Goal: Task Accomplishment & Management: Manage account settings

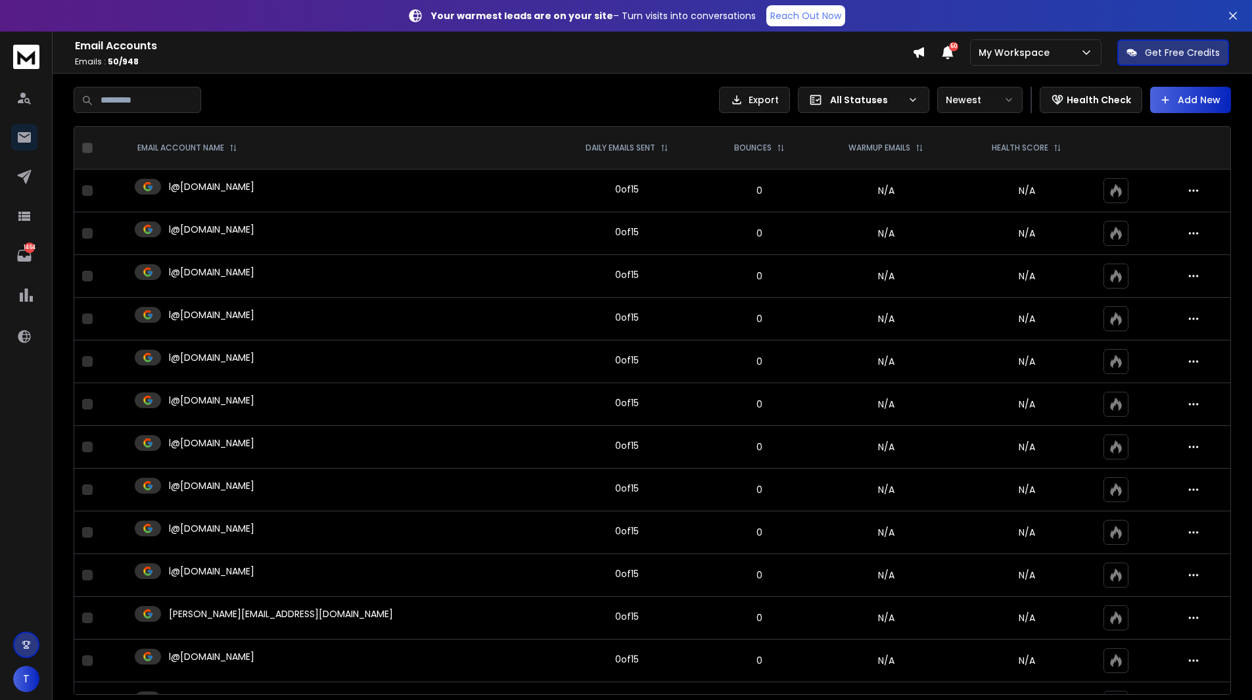
click at [1197, 95] on button "Add New" at bounding box center [1190, 100] width 81 height 26
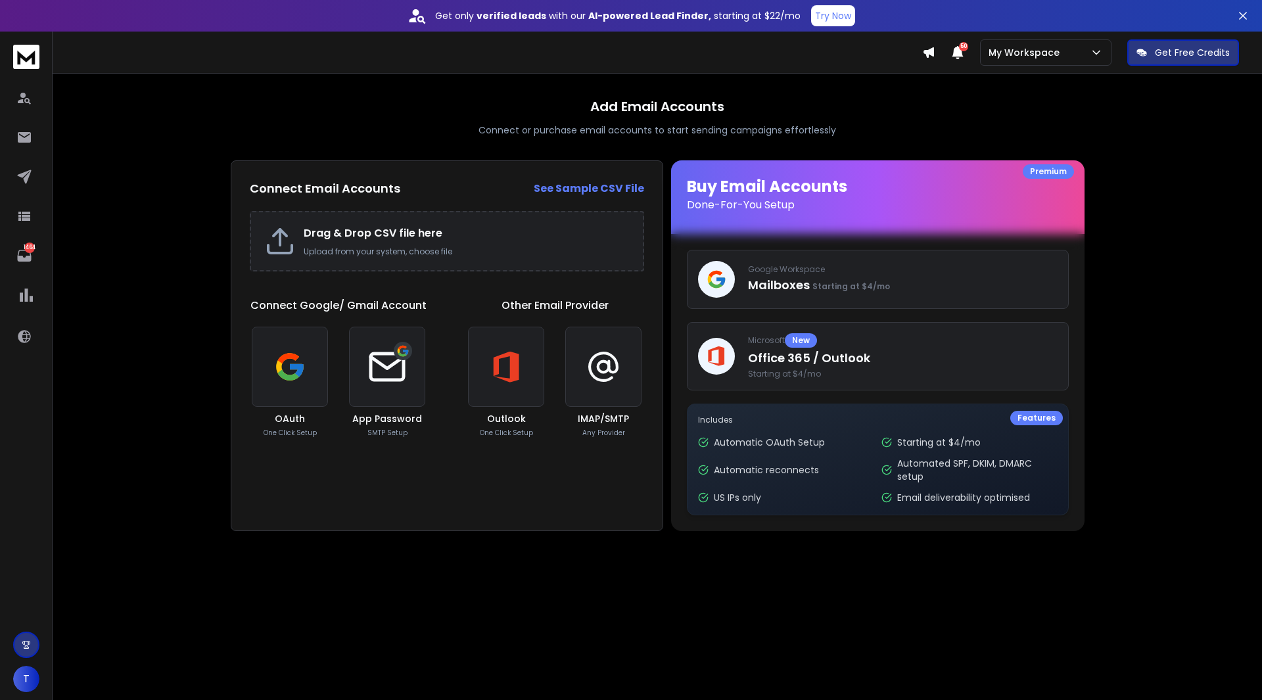
click at [266, 384] on div at bounding box center [290, 367] width 76 height 80
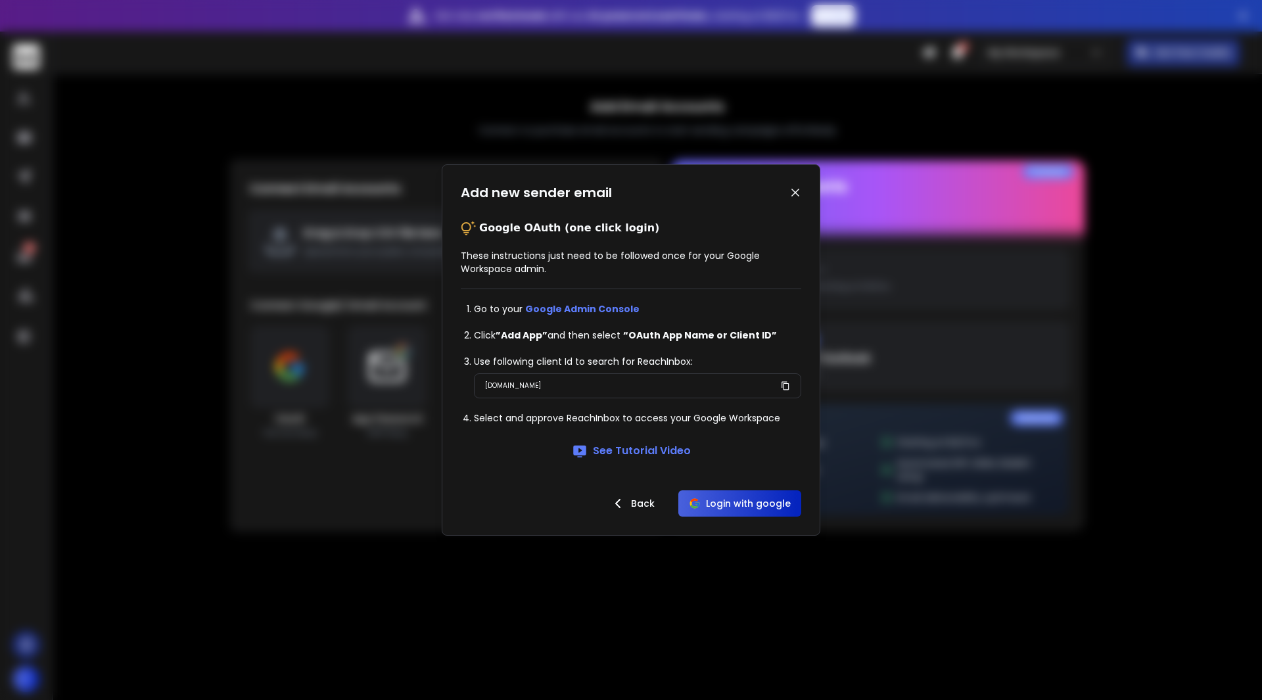
click at [701, 503] on icon at bounding box center [695, 504] width 12 height 12
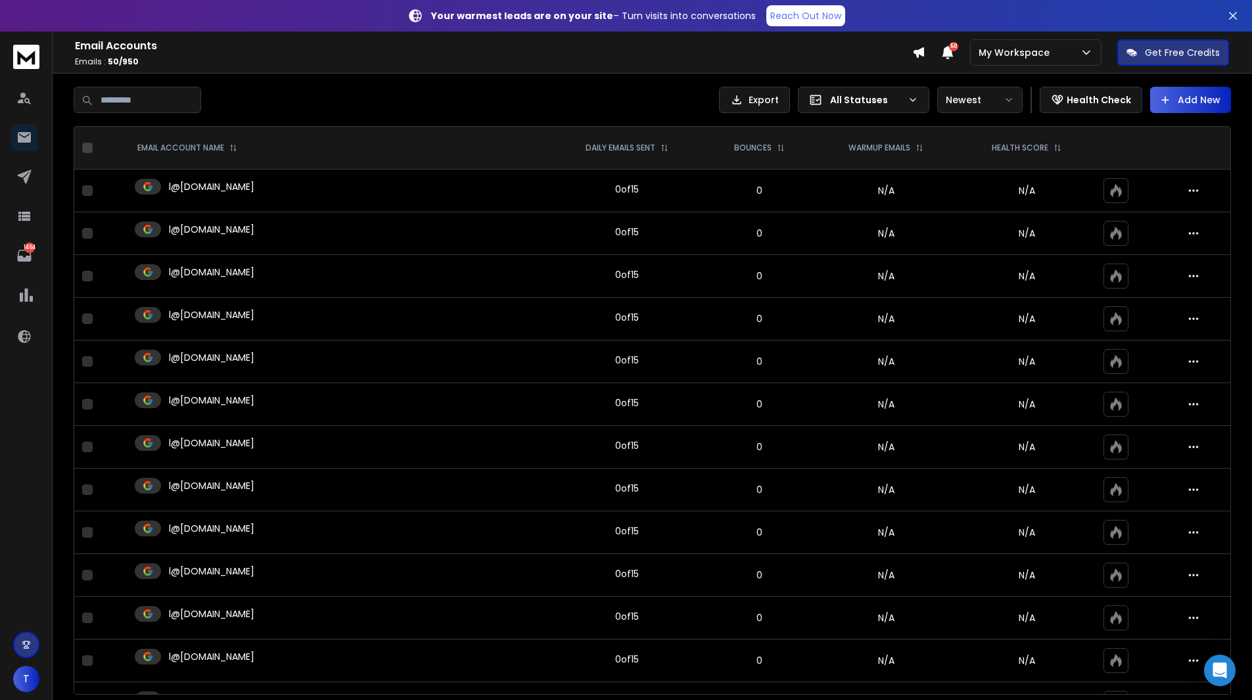
click at [1162, 104] on button "Add New" at bounding box center [1190, 100] width 81 height 26
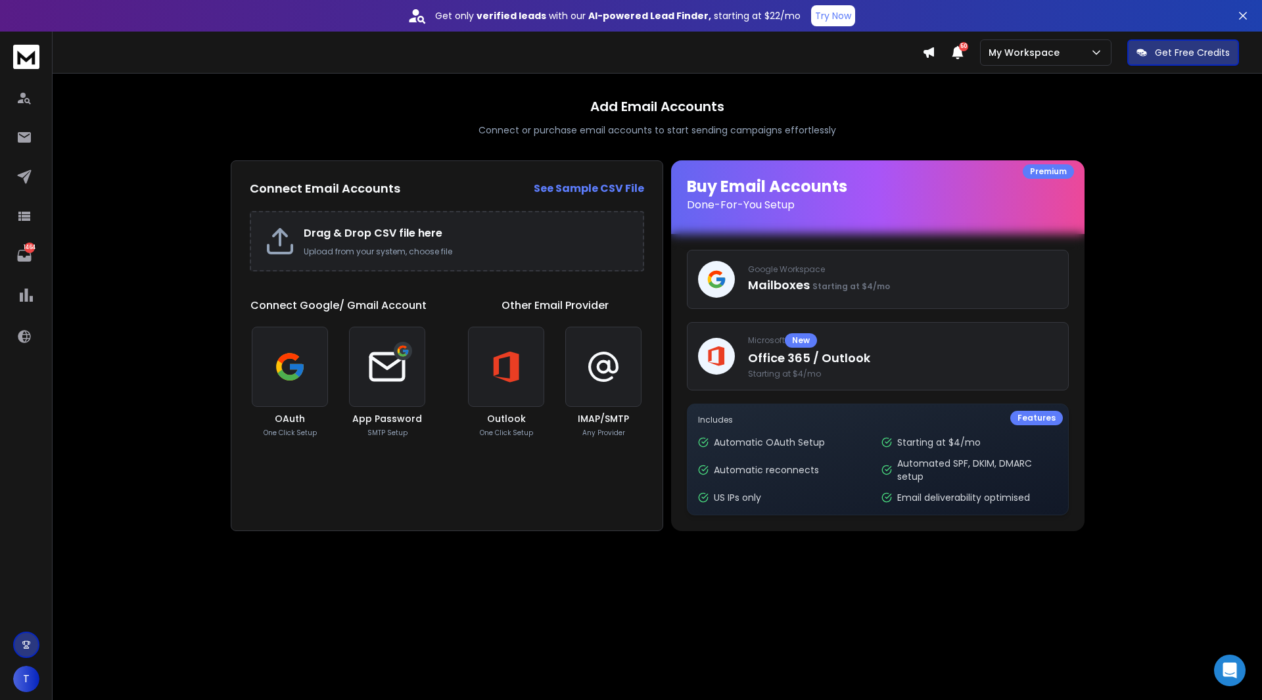
click at [287, 365] on icon at bounding box center [289, 366] width 33 height 39
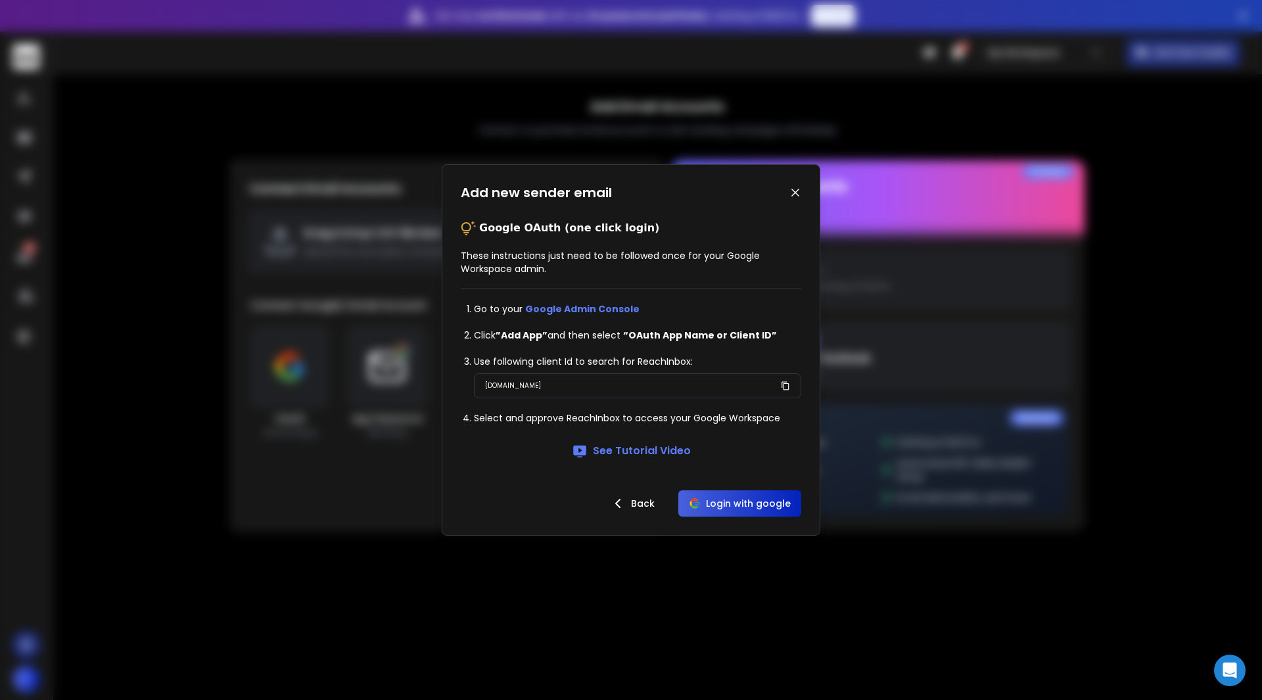
click at [722, 504] on button "Login with google" at bounding box center [739, 503] width 123 height 26
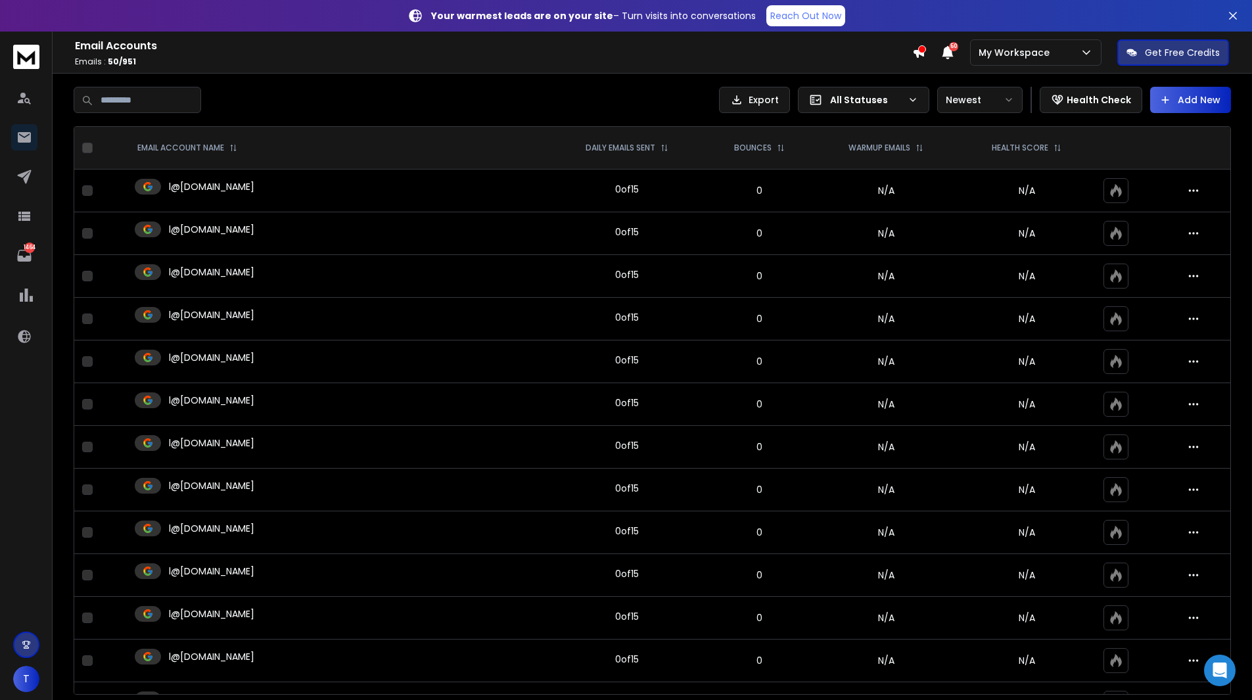
click at [1201, 91] on button "Add New" at bounding box center [1190, 100] width 81 height 26
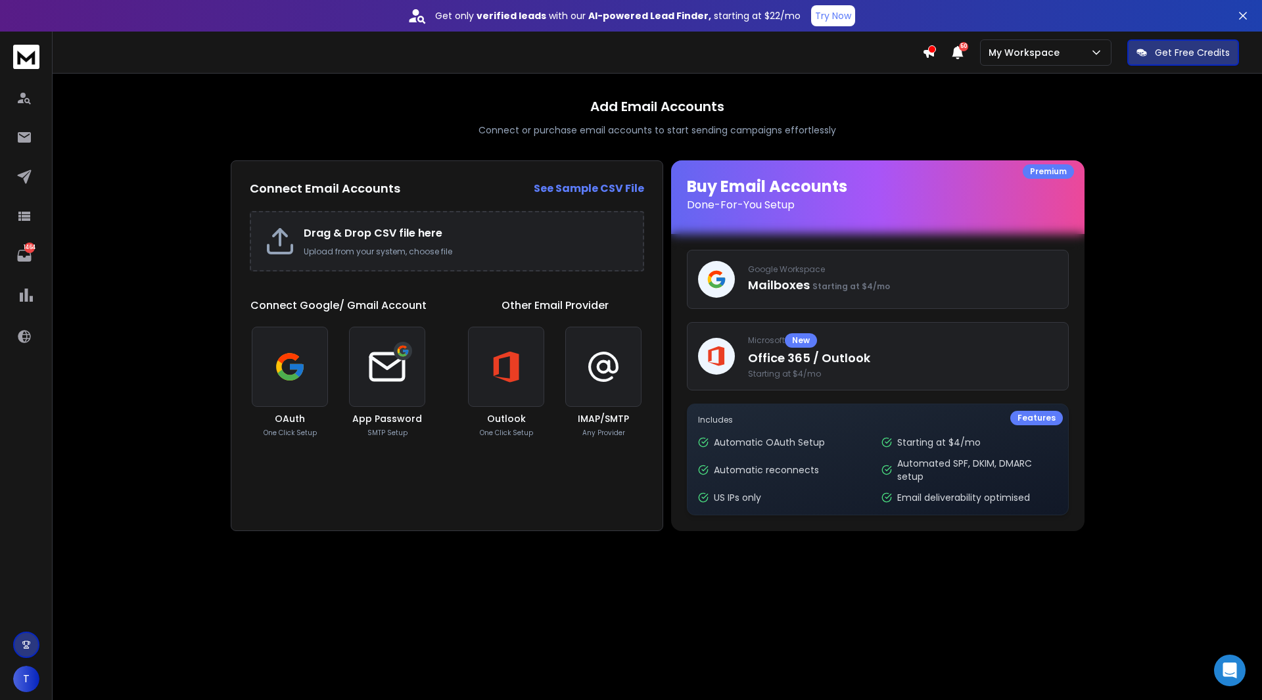
click at [285, 369] on icon at bounding box center [289, 366] width 33 height 39
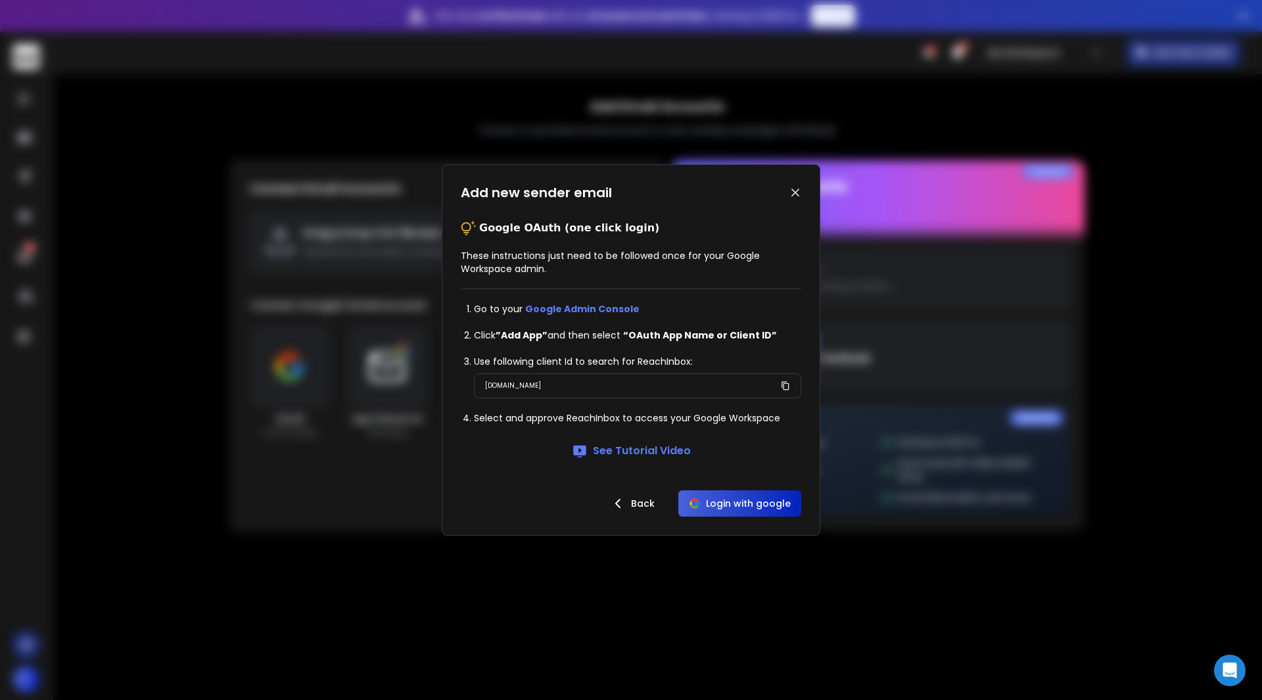
click at [739, 500] on button "Login with google" at bounding box center [739, 503] width 123 height 26
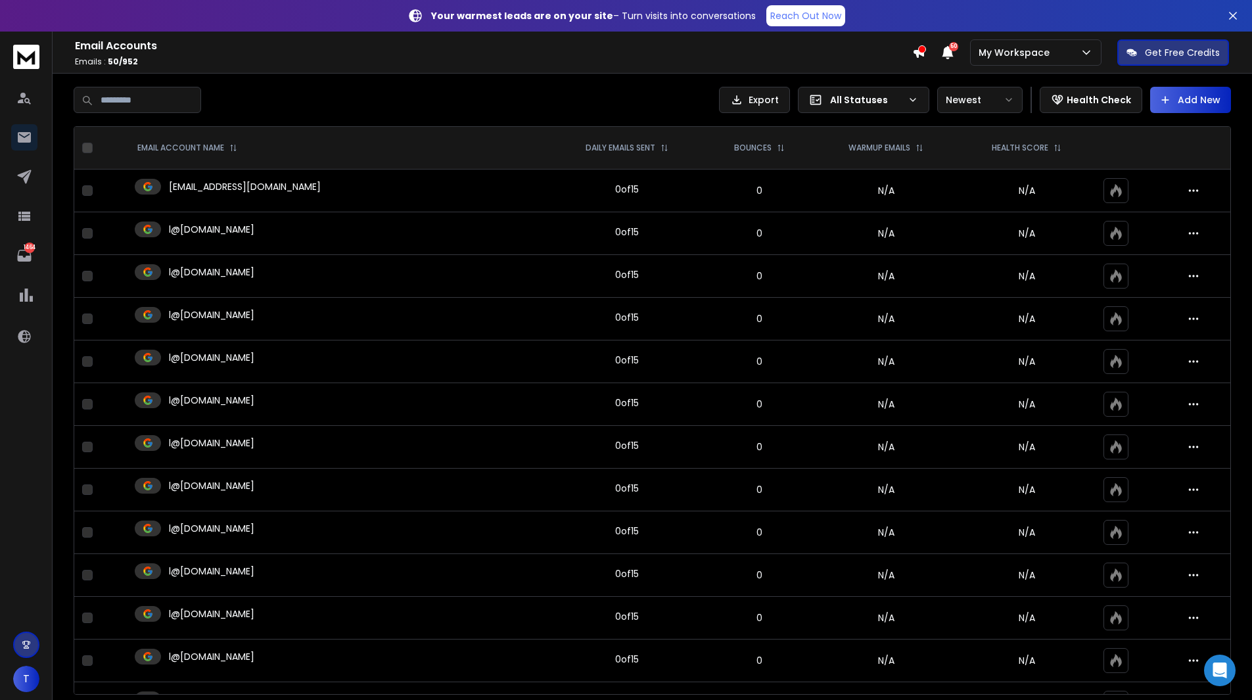
click at [1182, 94] on button "Add New" at bounding box center [1190, 100] width 81 height 26
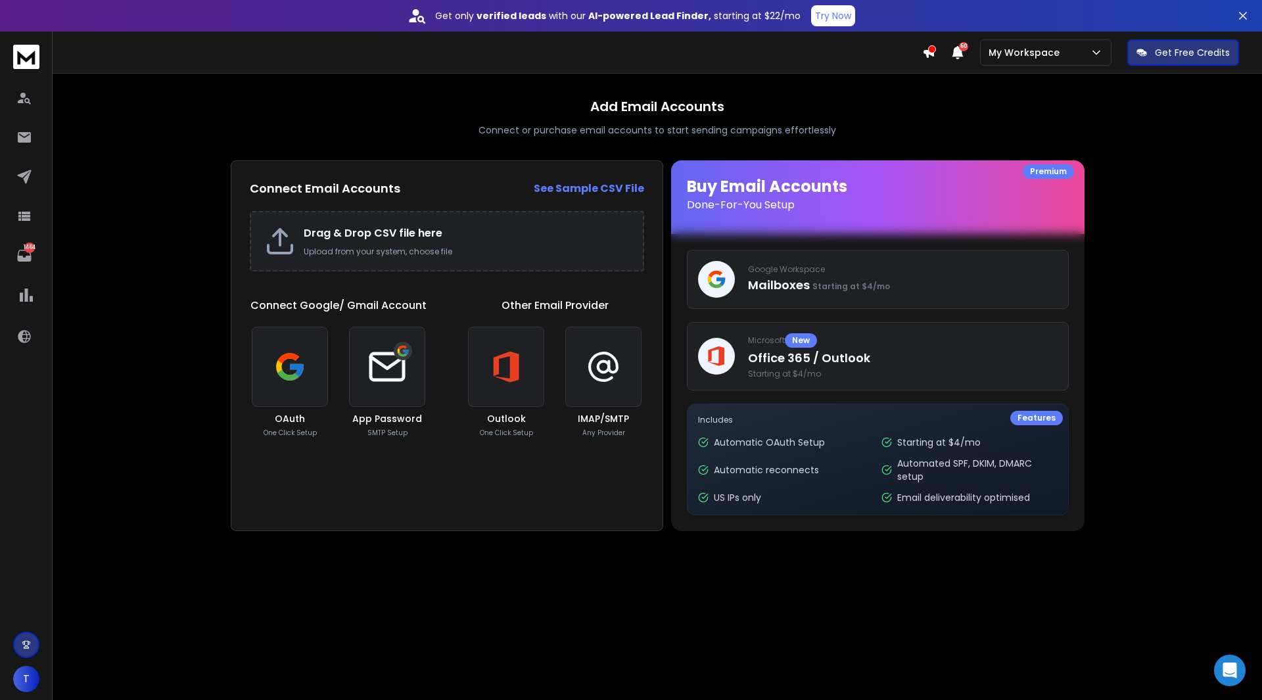
click at [275, 358] on div at bounding box center [290, 367] width 76 height 80
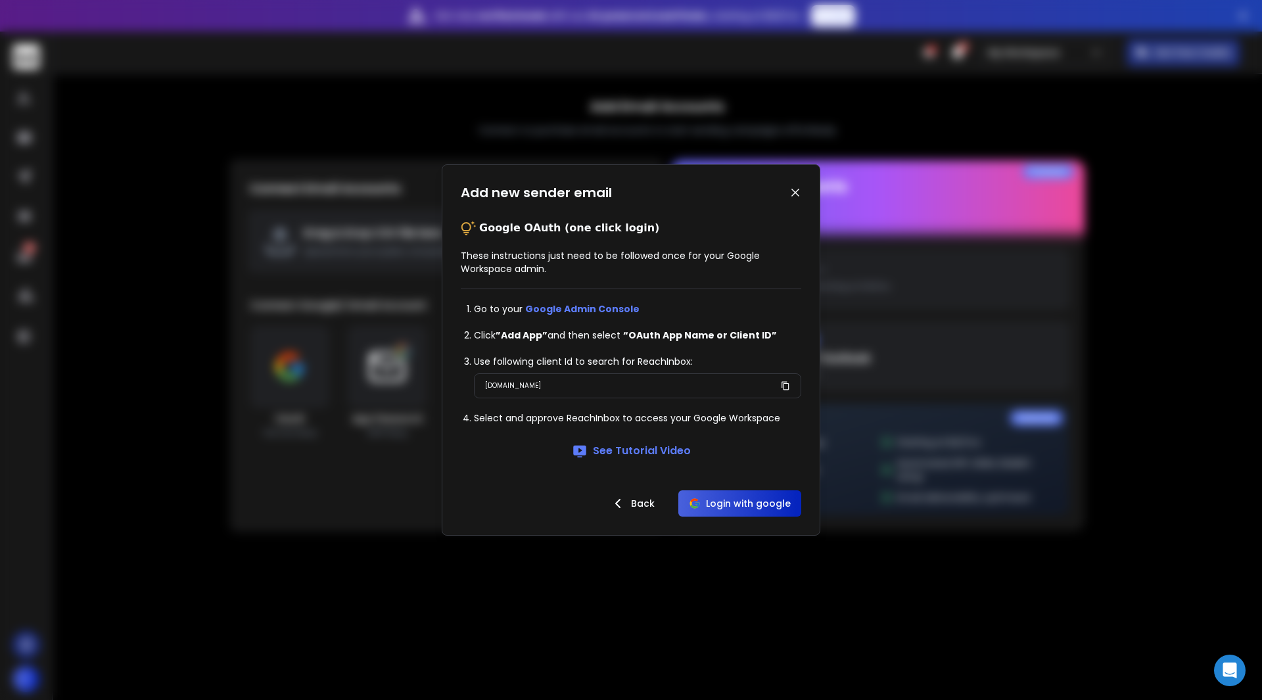
click at [729, 506] on button "Login with google" at bounding box center [739, 503] width 123 height 26
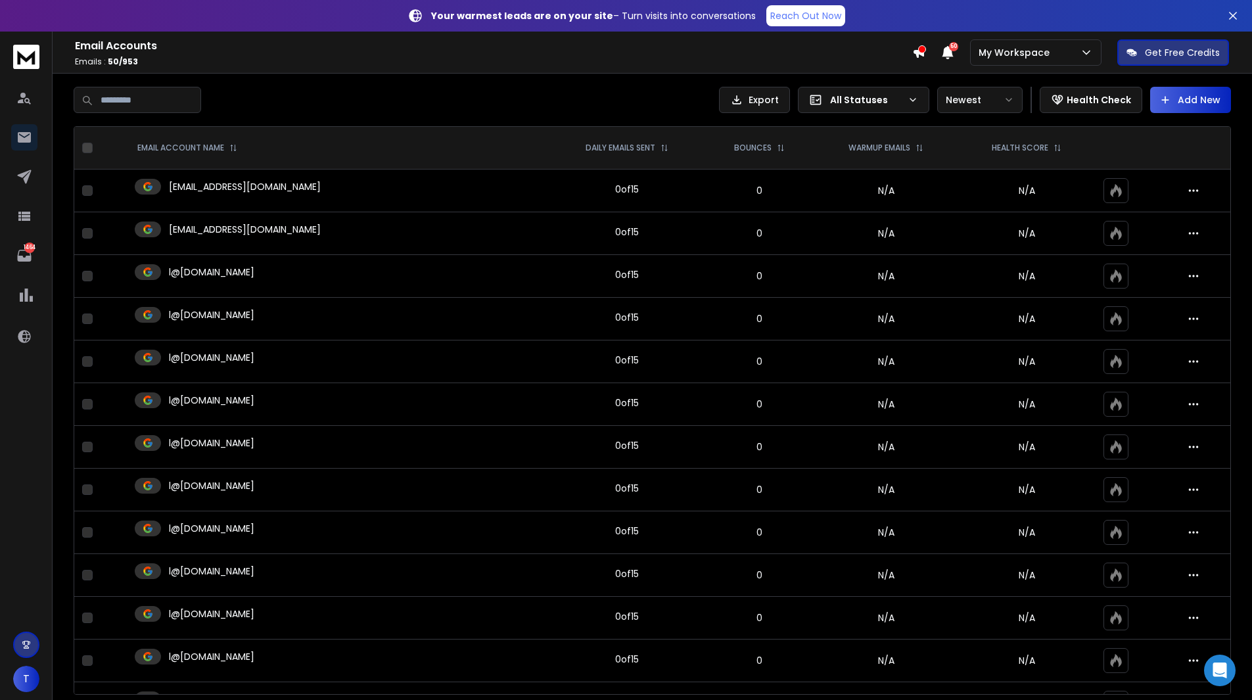
click at [1174, 99] on button "Add New" at bounding box center [1190, 100] width 81 height 26
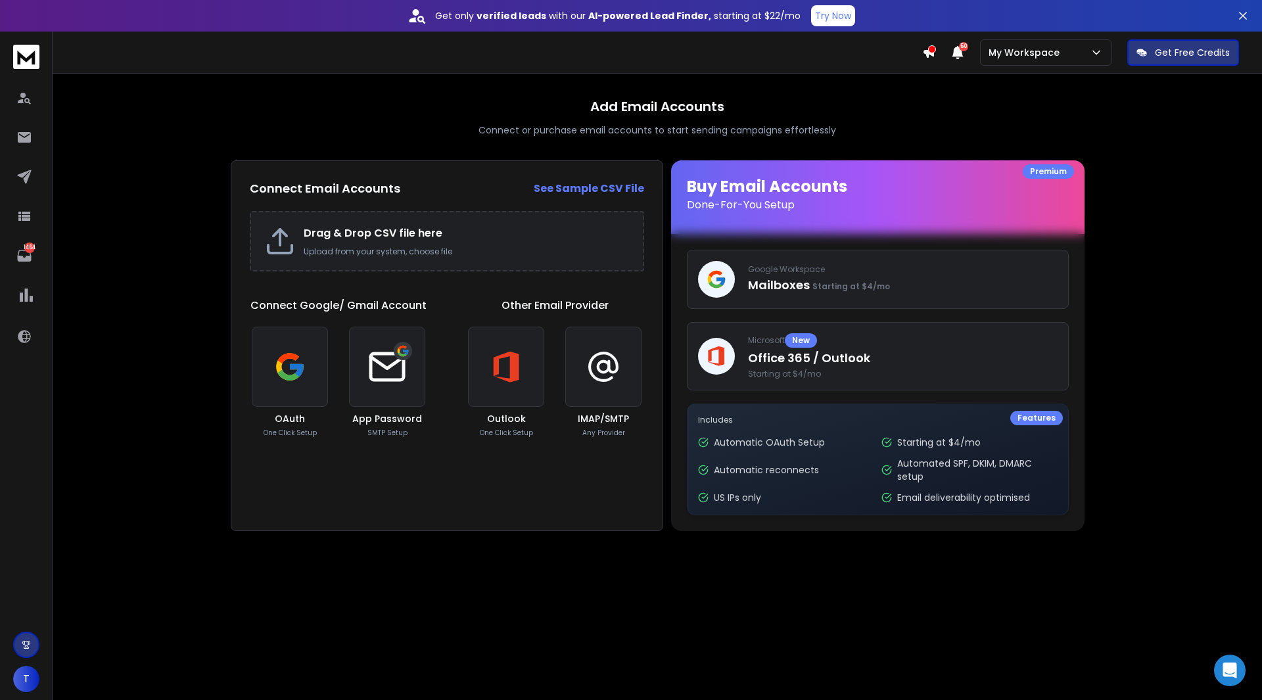
click at [287, 364] on icon at bounding box center [289, 366] width 33 height 39
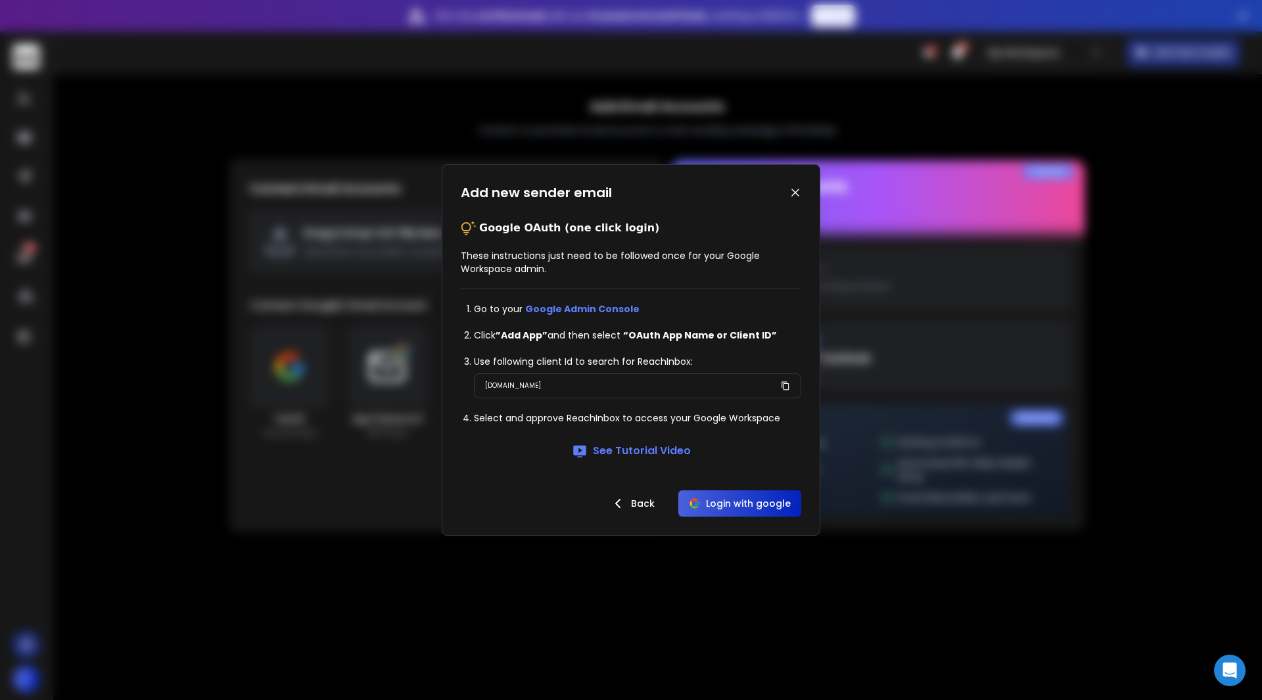
click at [717, 504] on button "Login with google" at bounding box center [739, 503] width 123 height 26
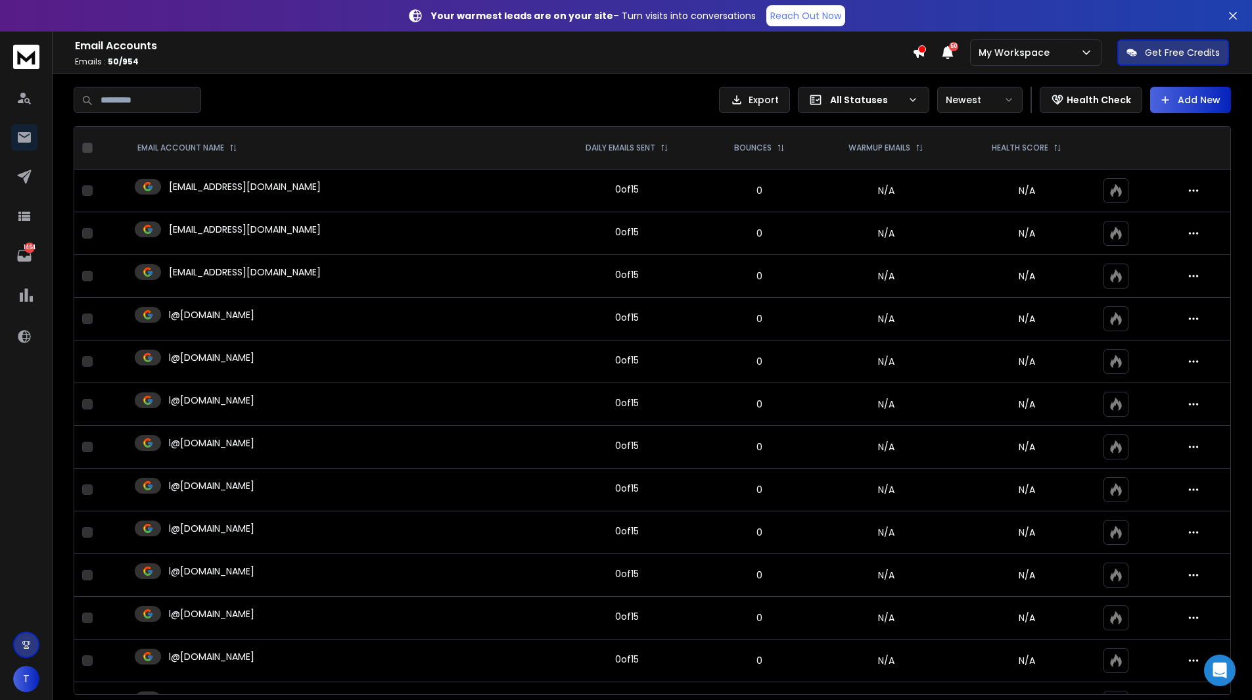
click at [1207, 95] on button "Add New" at bounding box center [1190, 100] width 81 height 26
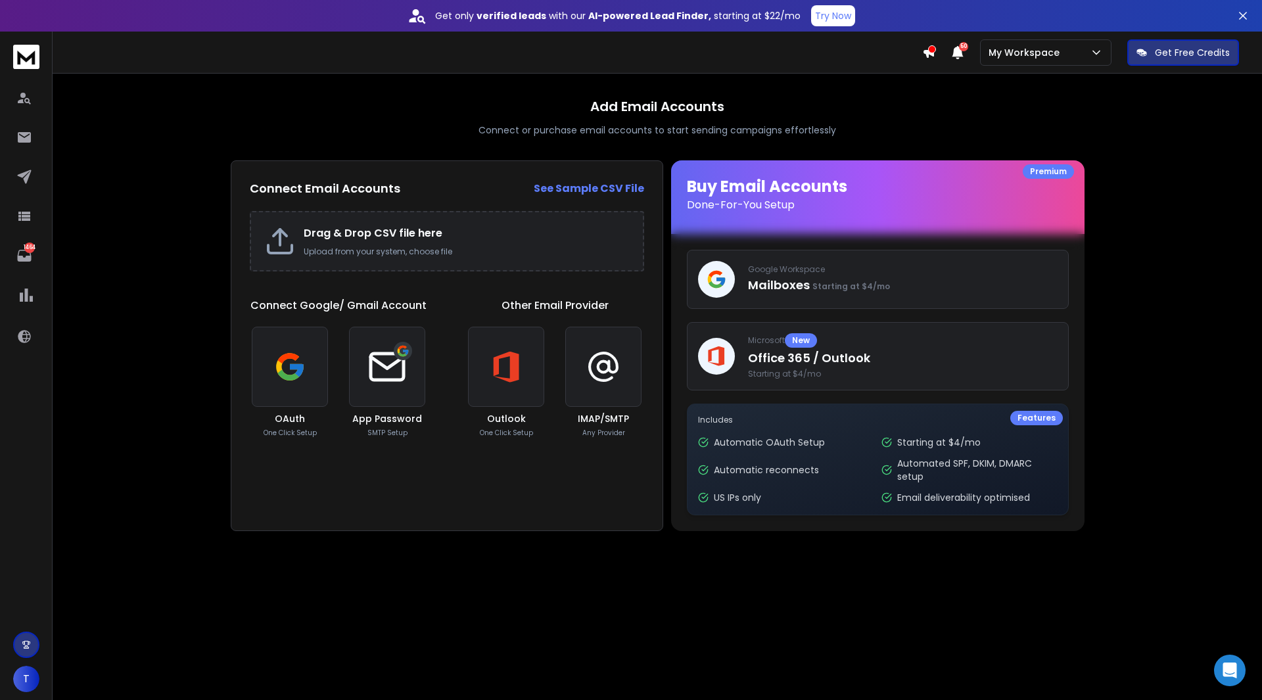
click at [297, 344] on div at bounding box center [290, 367] width 76 height 80
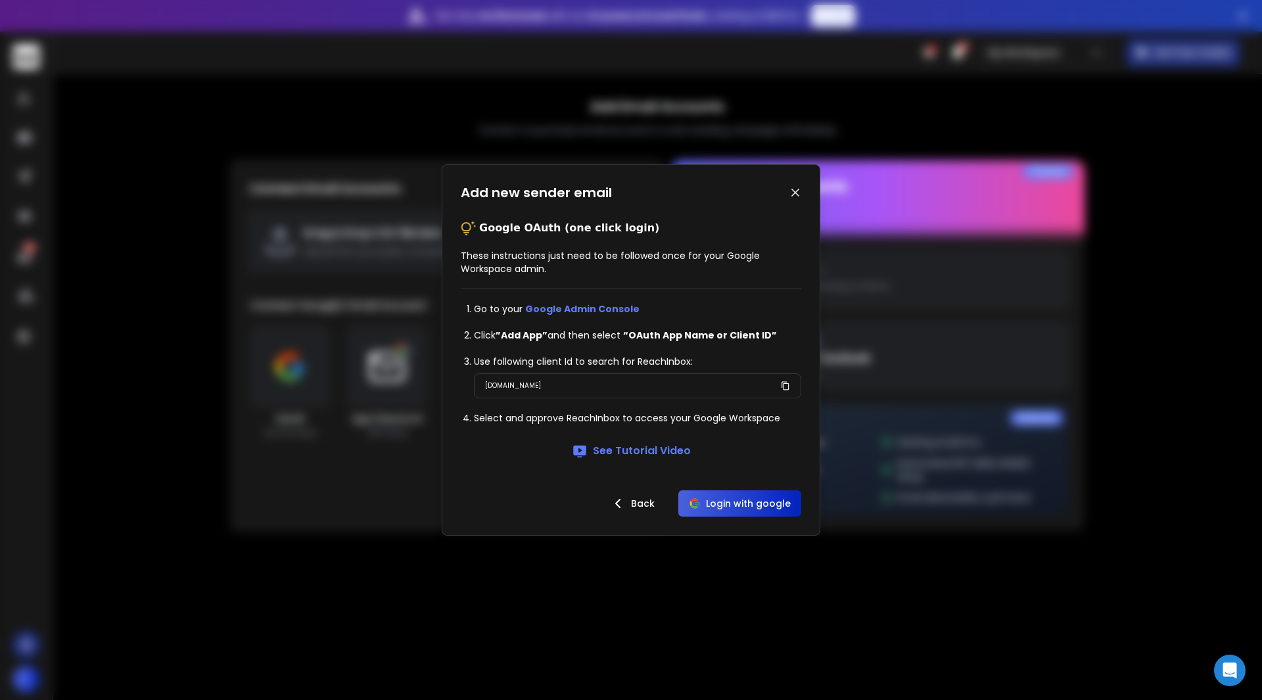
click at [707, 508] on button "Login with google" at bounding box center [739, 503] width 123 height 26
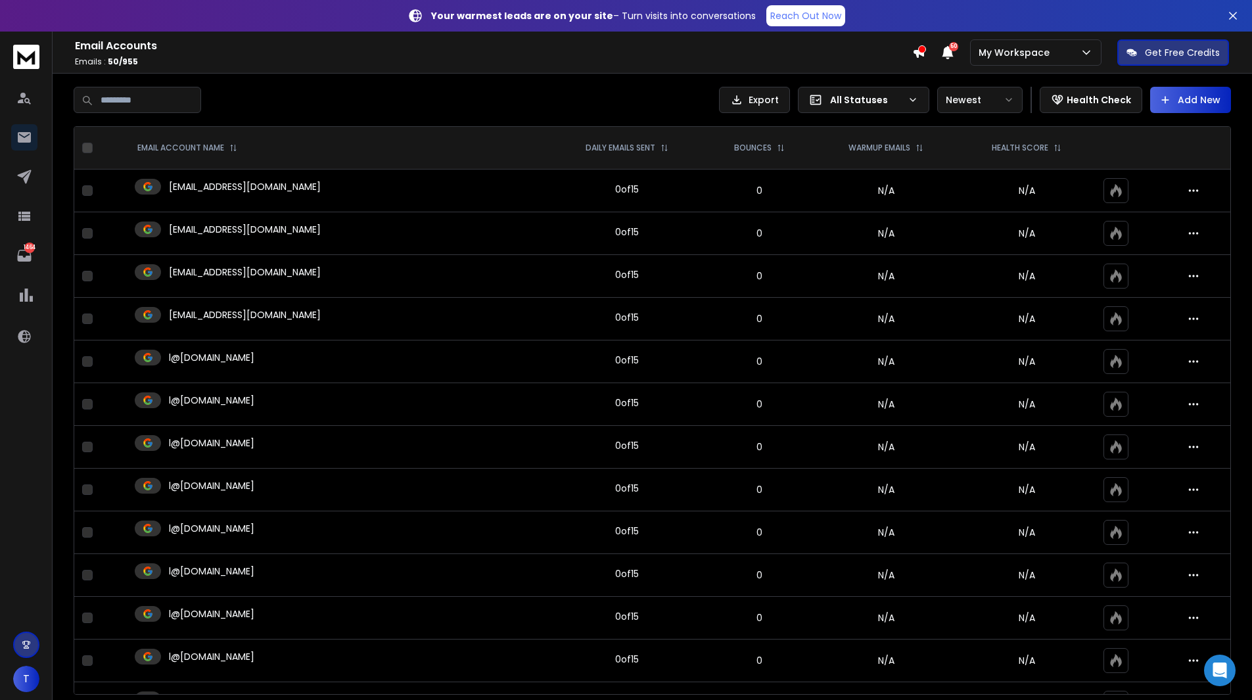
click at [1185, 103] on button "Add New" at bounding box center [1190, 100] width 81 height 26
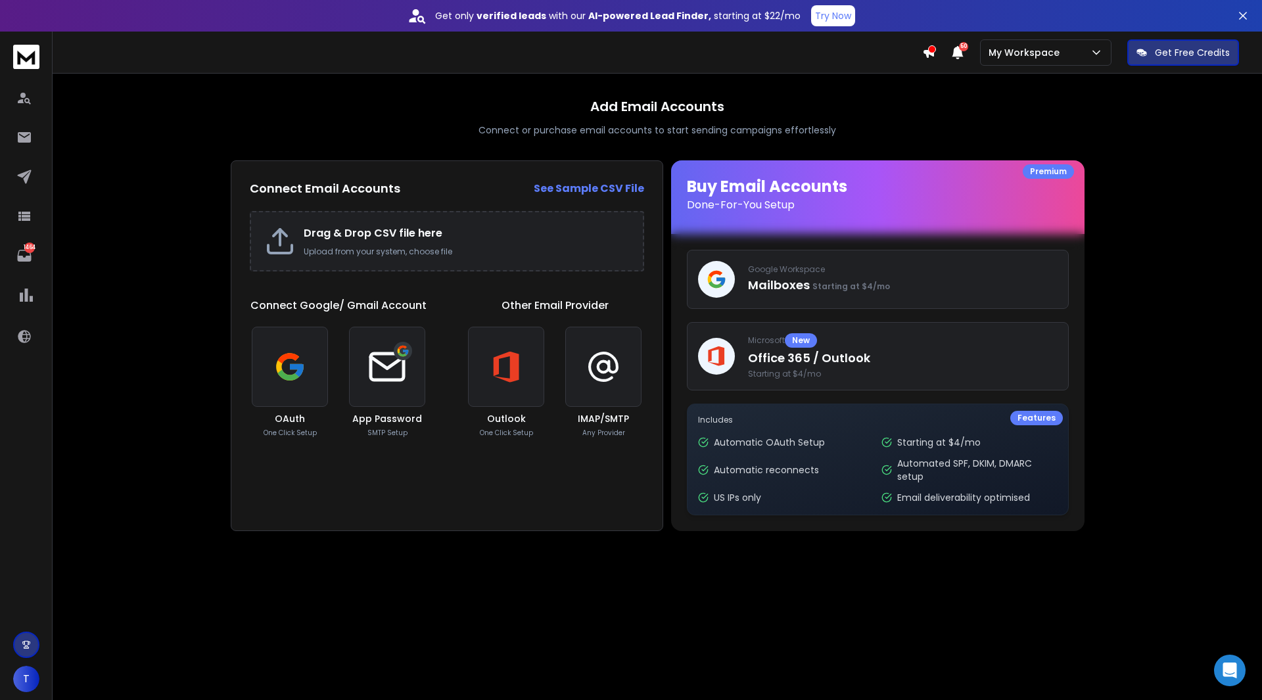
click at [284, 385] on icon at bounding box center [289, 366] width 33 height 39
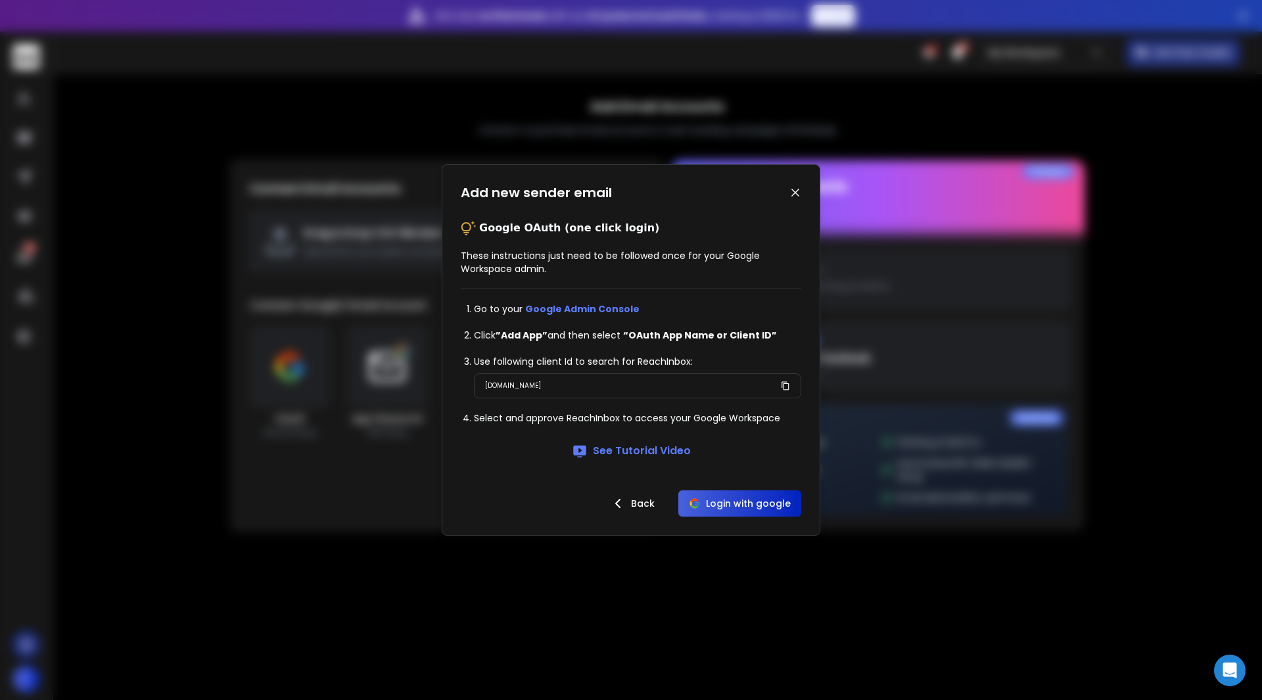
click at [727, 505] on button "Login with google" at bounding box center [739, 503] width 123 height 26
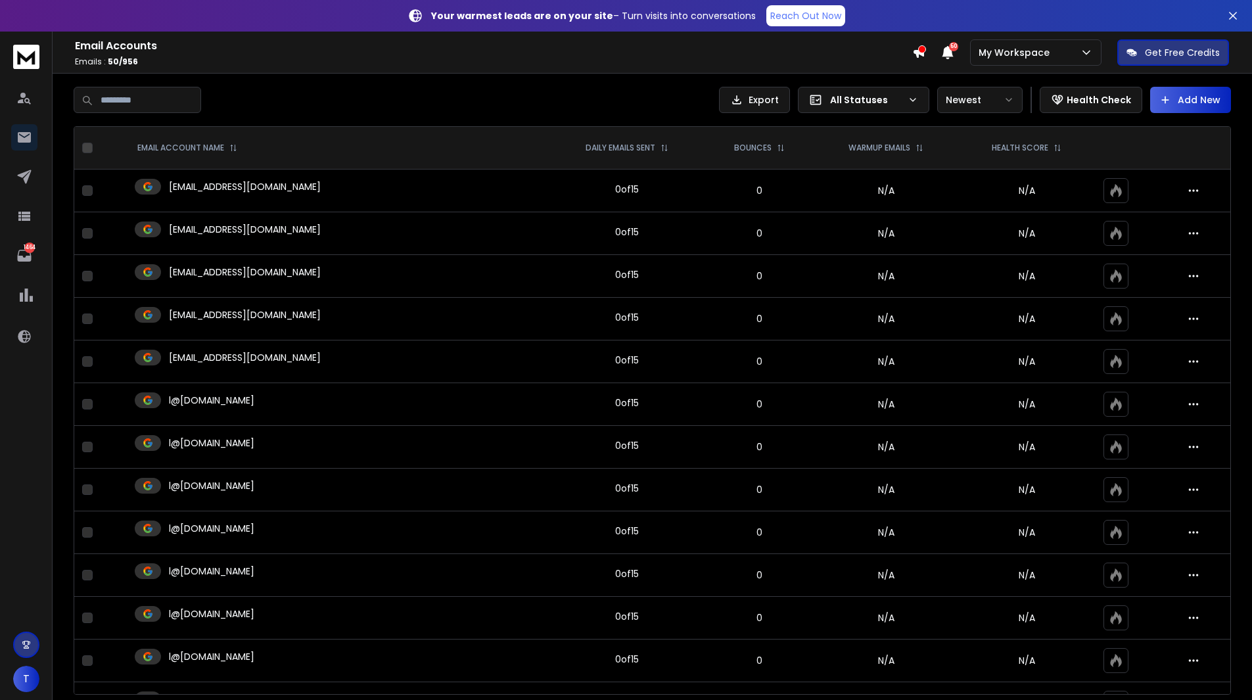
click at [1201, 104] on button "Add New" at bounding box center [1190, 100] width 81 height 26
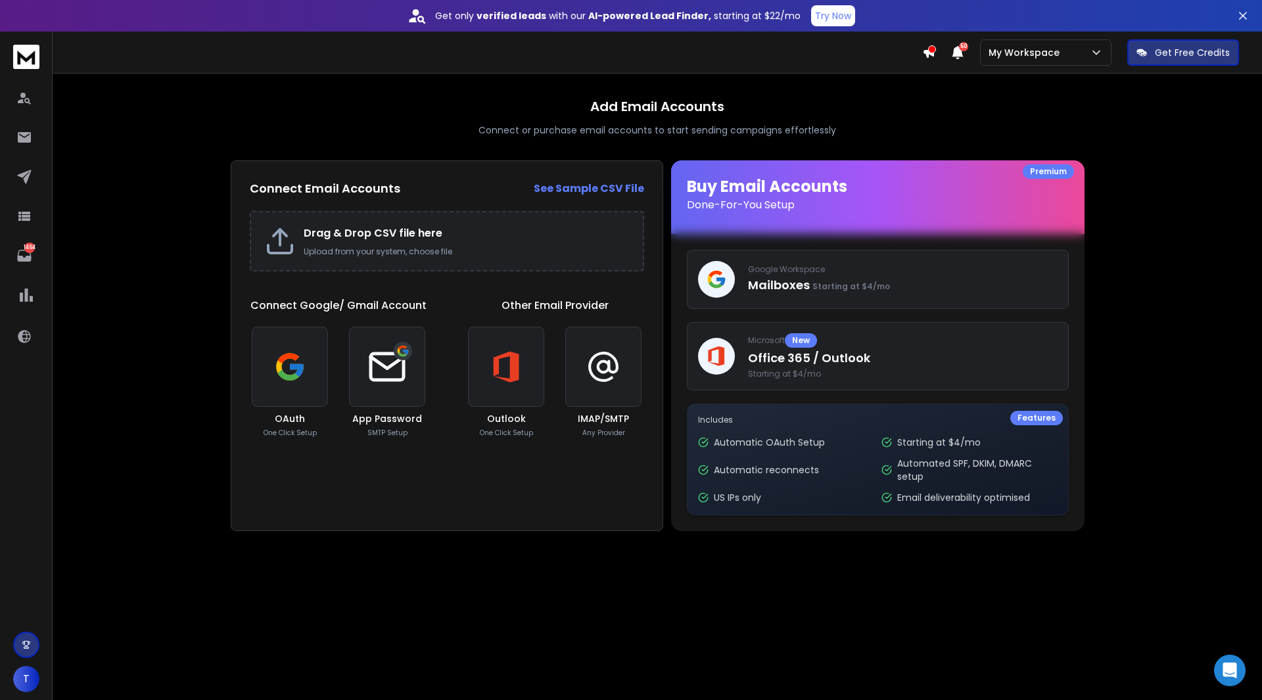
click at [299, 375] on icon at bounding box center [297, 370] width 14 height 13
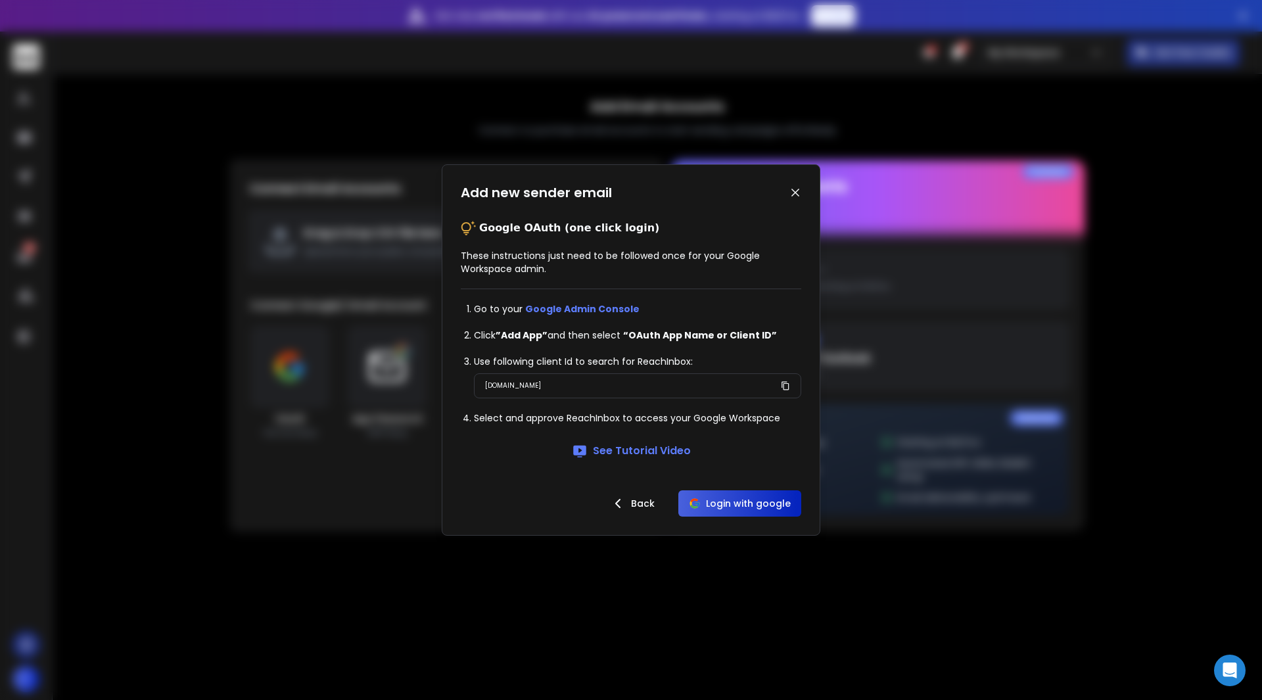
click at [733, 503] on button "Login with google" at bounding box center [739, 503] width 123 height 26
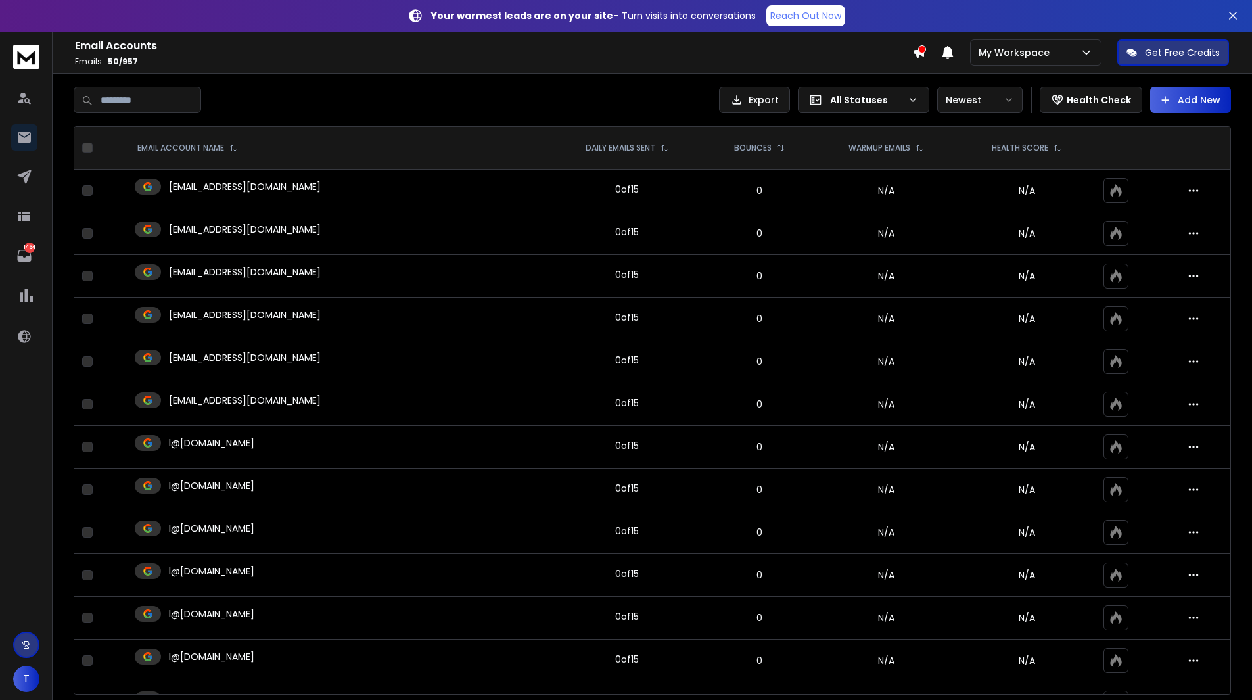
click at [1189, 103] on button "Add New" at bounding box center [1190, 100] width 81 height 26
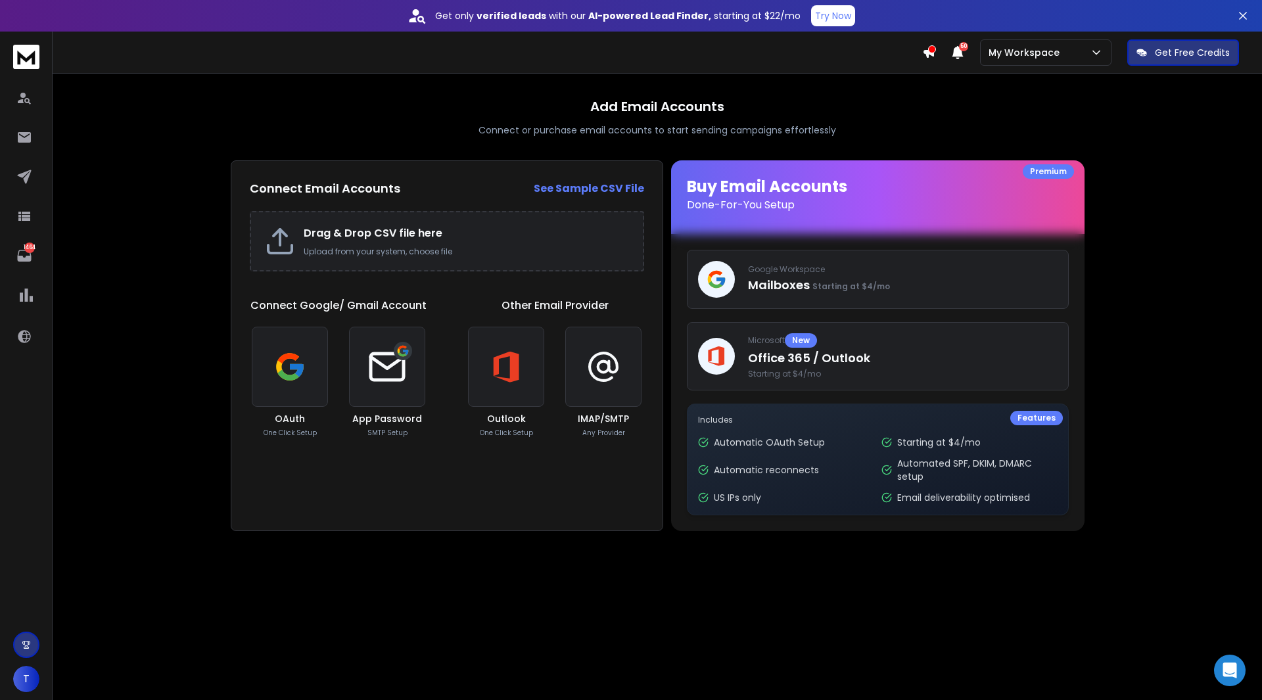
click at [281, 382] on icon at bounding box center [289, 366] width 33 height 39
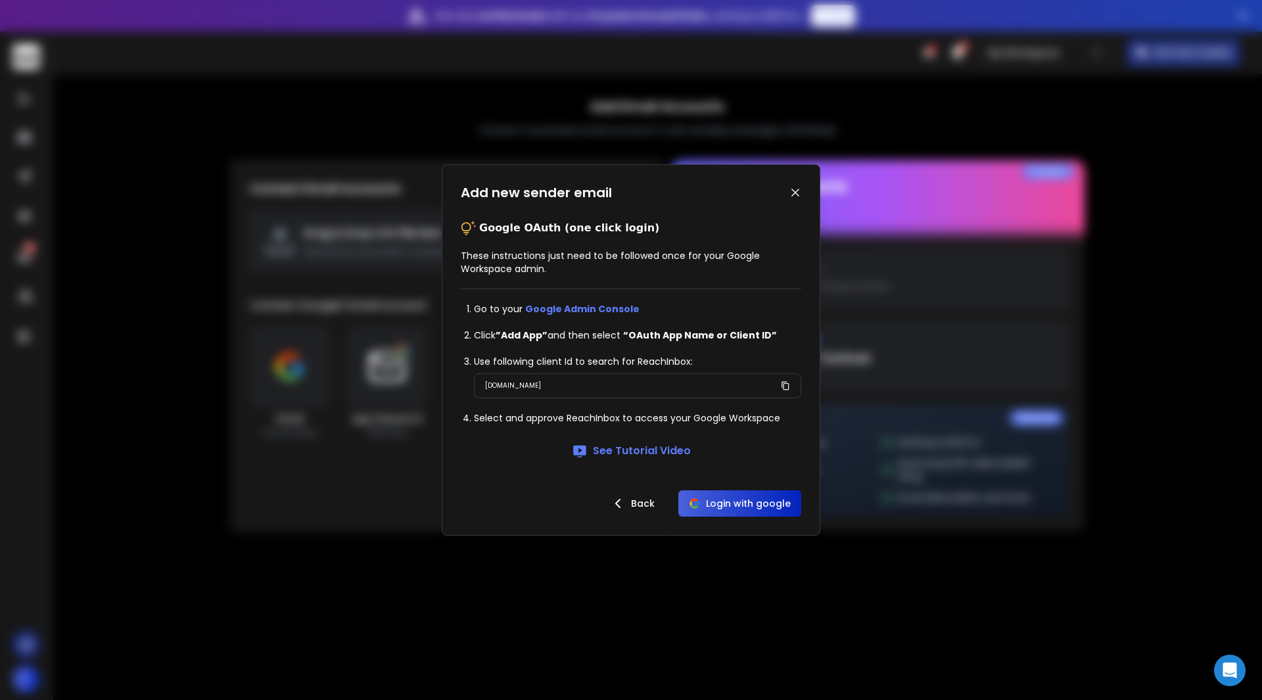
click at [719, 505] on button "Login with google" at bounding box center [739, 503] width 123 height 26
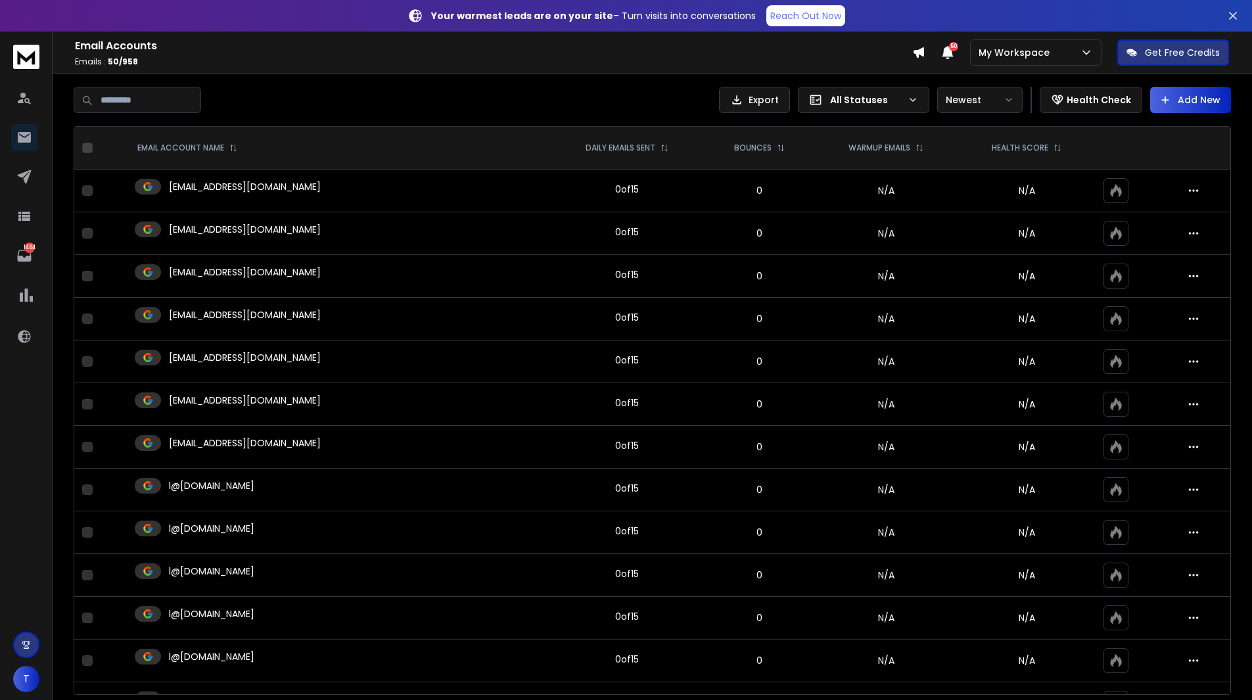
click at [1187, 103] on button "Add New" at bounding box center [1190, 100] width 81 height 26
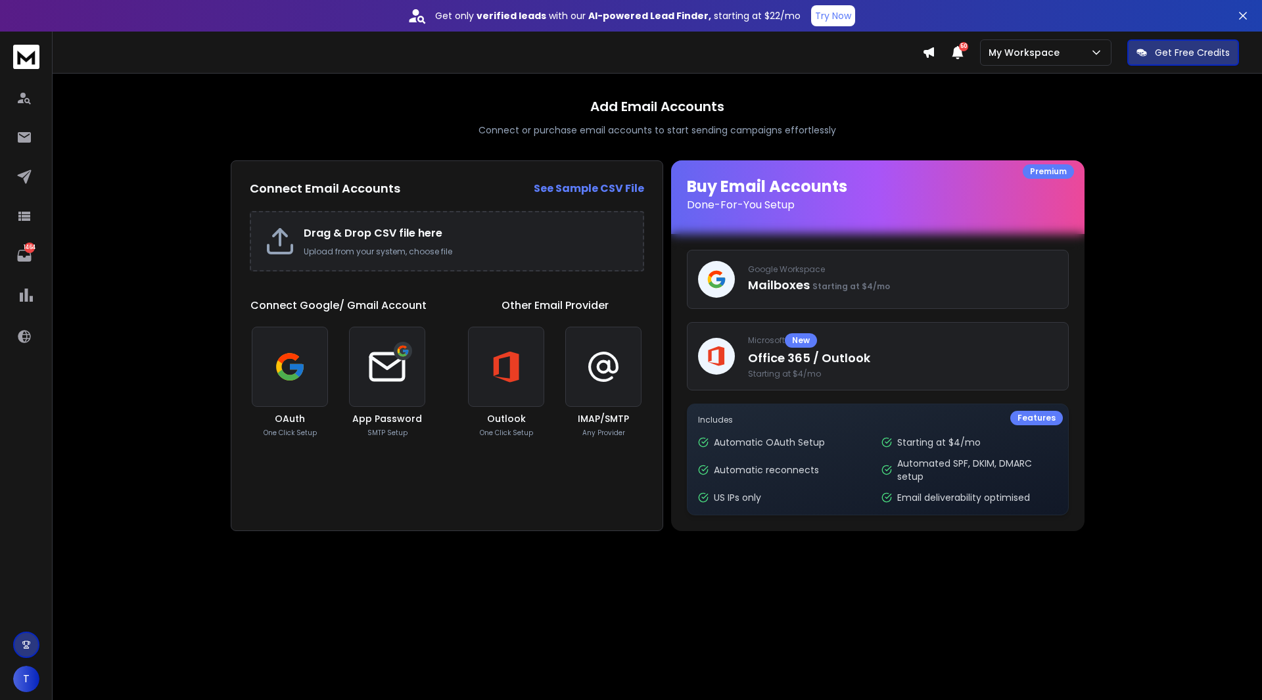
click at [281, 362] on icon at bounding box center [289, 358] width 22 height 11
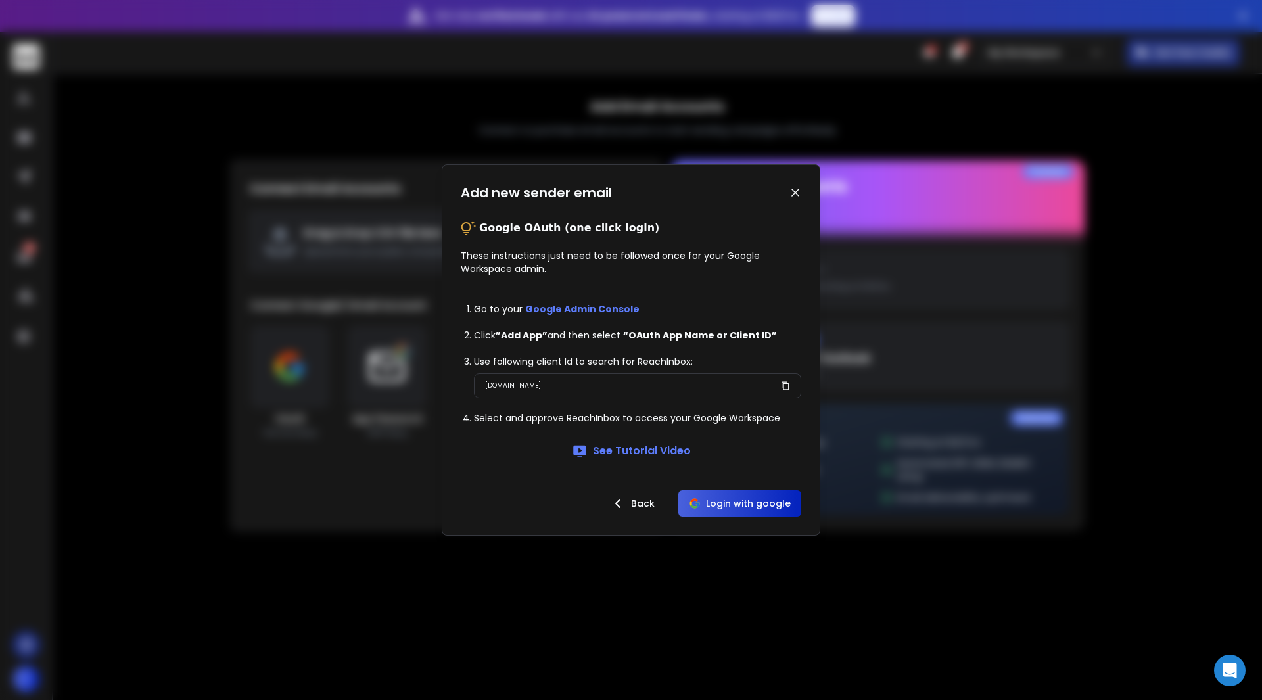
drag, startPoint x: 761, startPoint y: 497, endPoint x: 707, endPoint y: 550, distance: 75.3
click at [760, 497] on button "Login with google" at bounding box center [739, 503] width 123 height 26
